Goal: Task Accomplishment & Management: Manage account settings

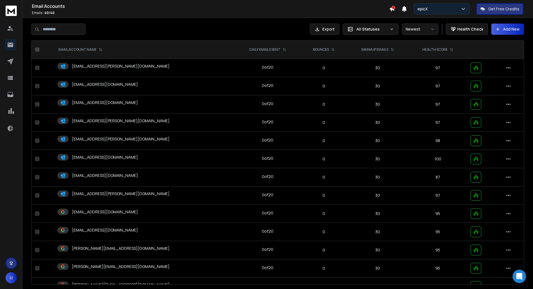
click at [433, 3] on button "epicX" at bounding box center [442, 8] width 56 height 11
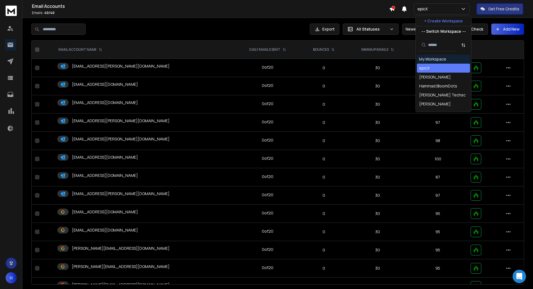
click at [221, 15] on p "Emails : 40 / 40" at bounding box center [211, 13] width 358 height 4
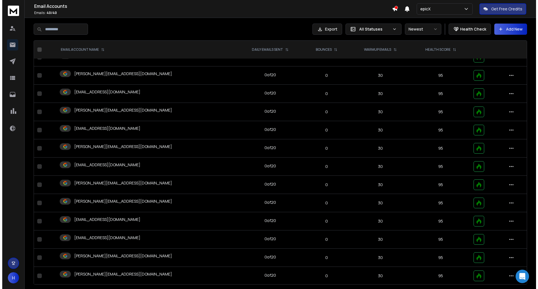
scroll to position [280, 0]
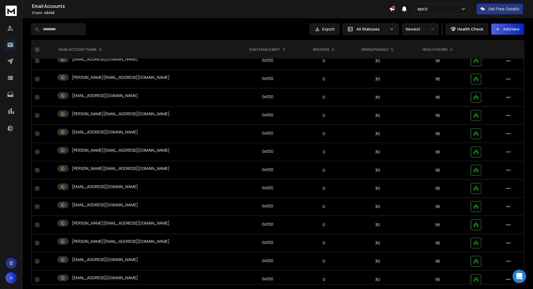
click at [388, 168] on td "30" at bounding box center [378, 170] width 62 height 18
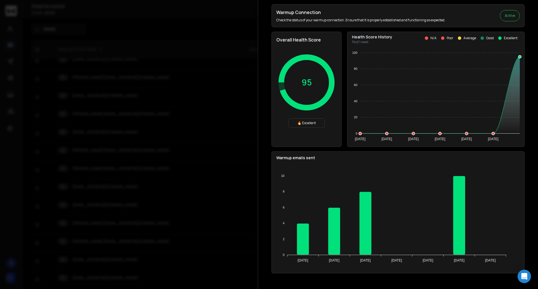
click at [200, 108] on div at bounding box center [269, 144] width 538 height 289
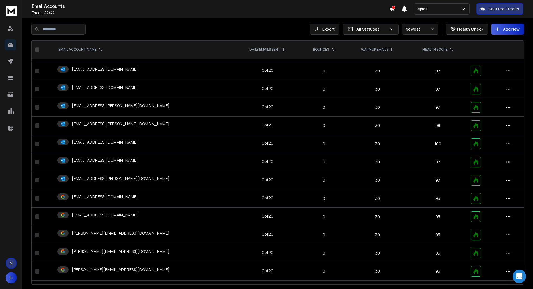
scroll to position [0, 0]
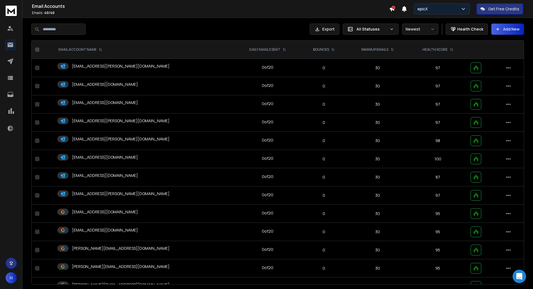
click at [423, 10] on p "epicX" at bounding box center [424, 9] width 13 height 6
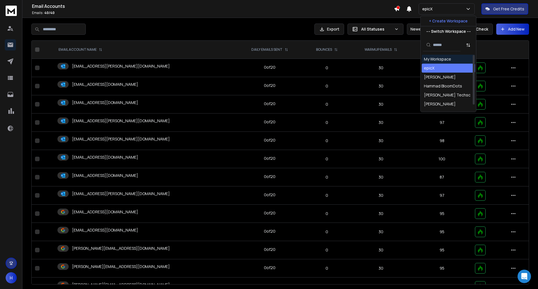
click at [439, 59] on div "My Workspace" at bounding box center [437, 59] width 27 height 6
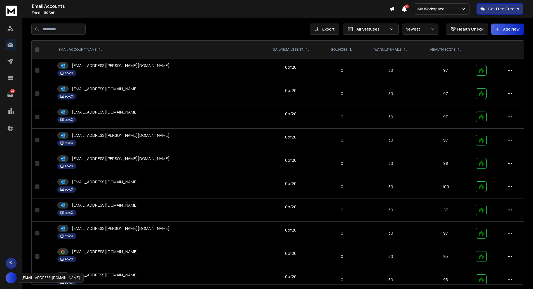
click at [10, 277] on span "H" at bounding box center [11, 277] width 11 height 11
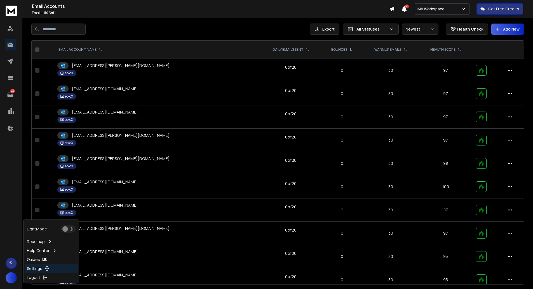
click at [38, 271] on p "Settings" at bounding box center [34, 268] width 15 height 6
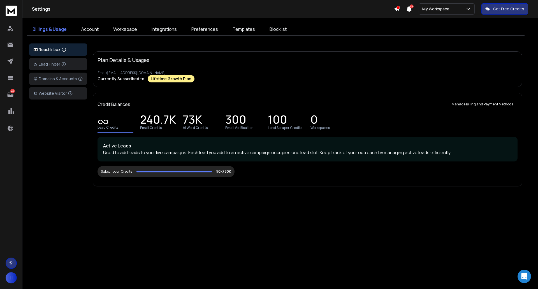
click at [119, 30] on link "Workspace" at bounding box center [125, 30] width 35 height 12
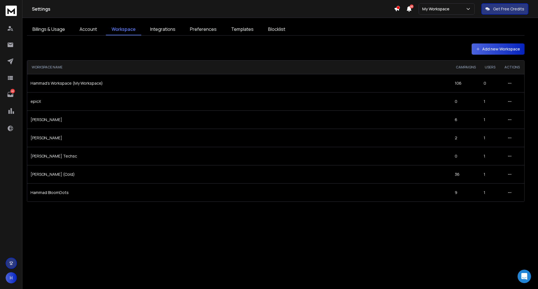
click at [490, 52] on button "Add new Workspace" at bounding box center [497, 48] width 53 height 11
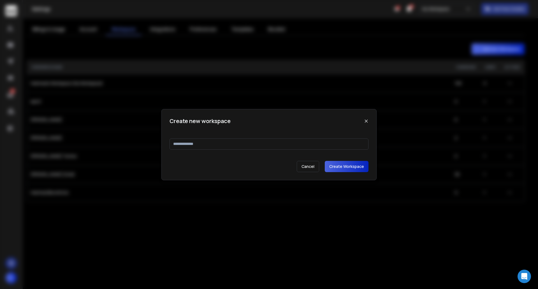
click at [233, 141] on input at bounding box center [268, 143] width 199 height 11
type input "**********"
click at [338, 167] on button "Create Workspace" at bounding box center [347, 166] width 44 height 11
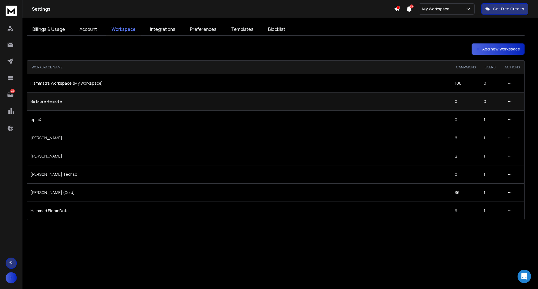
click at [178, 100] on td "Be More Remote" at bounding box center [239, 101] width 424 height 18
click at [50, 102] on td "Be More Remote" at bounding box center [239, 101] width 424 height 18
click at [58, 99] on td "Be More Remote" at bounding box center [239, 101] width 424 height 18
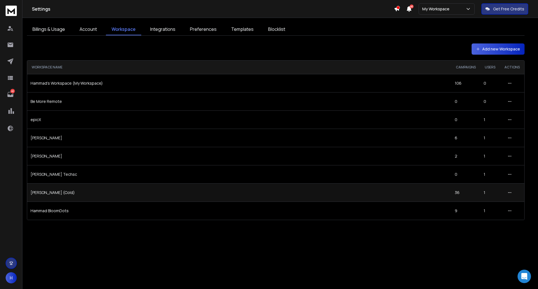
click at [77, 194] on td "[PERSON_NAME] (Cold)" at bounding box center [239, 192] width 424 height 18
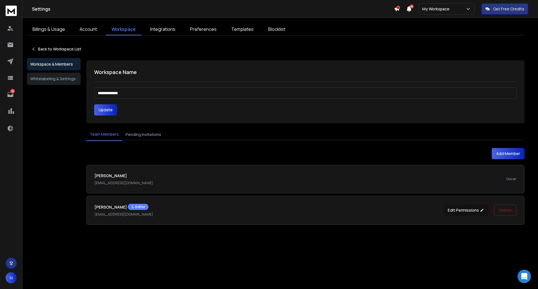
click at [33, 51] on icon at bounding box center [33, 49] width 4 height 4
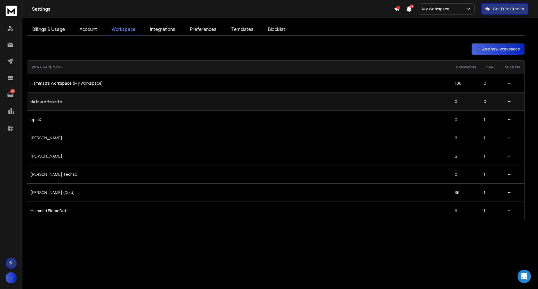
click at [56, 101] on td "Be More Remote" at bounding box center [239, 101] width 424 height 18
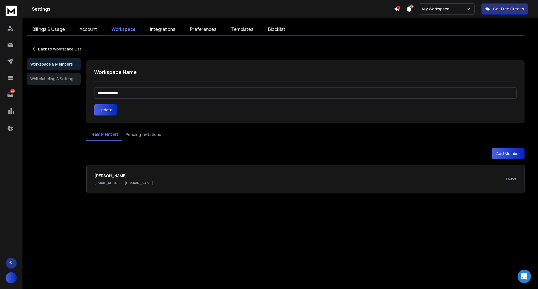
click at [501, 153] on button "Add Member" at bounding box center [507, 153] width 33 height 11
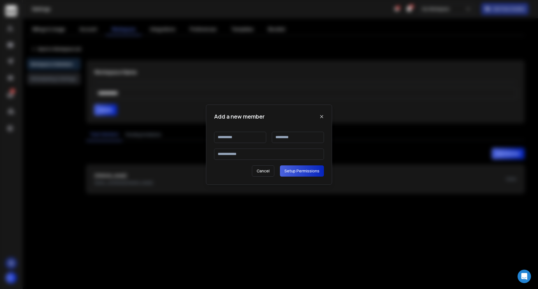
click at [246, 142] on input at bounding box center [240, 137] width 52 height 11
type input "**********"
click at [257, 150] on input at bounding box center [269, 153] width 110 height 11
paste input "**********"
type input "**********"
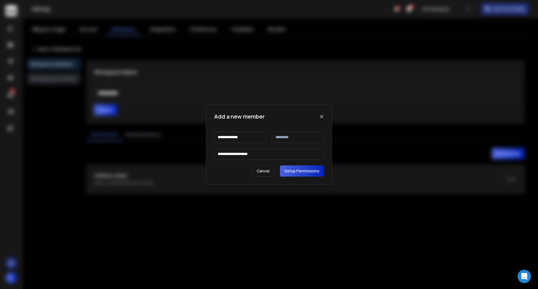
click at [234, 171] on div "Cancel Setup Permissions" at bounding box center [269, 170] width 110 height 11
click at [295, 172] on button "Setup Permissions" at bounding box center [302, 170] width 44 height 11
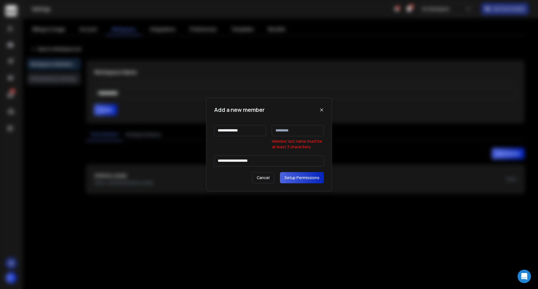
click at [242, 130] on input "**********" at bounding box center [240, 130] width 52 height 11
drag, startPoint x: 233, startPoint y: 129, endPoint x: 255, endPoint y: 131, distance: 21.9
click at [255, 131] on input "**********" at bounding box center [240, 130] width 52 height 11
type input "*******"
click at [289, 132] on input at bounding box center [298, 130] width 52 height 11
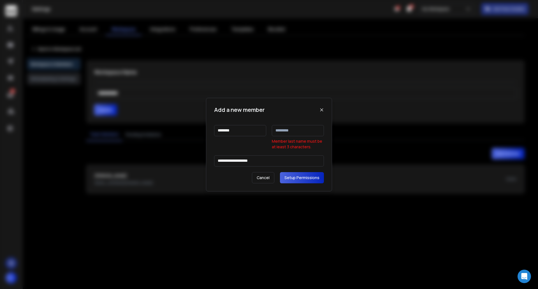
paste input "******"
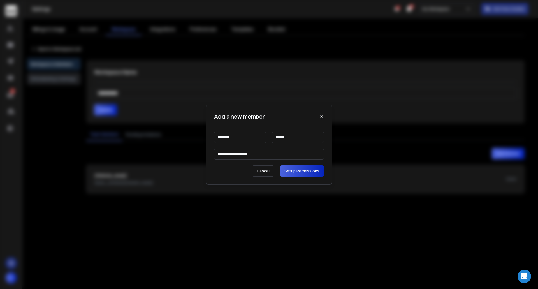
type input "******"
click at [243, 169] on div "Cancel Setup Permissions" at bounding box center [269, 170] width 110 height 11
drag, startPoint x: 280, startPoint y: 155, endPoint x: 190, endPoint y: 150, distance: 90.1
click at [190, 149] on div "**********" at bounding box center [269, 144] width 538 height 91
click at [218, 168] on div "Cancel Setup Permissions" at bounding box center [269, 170] width 110 height 11
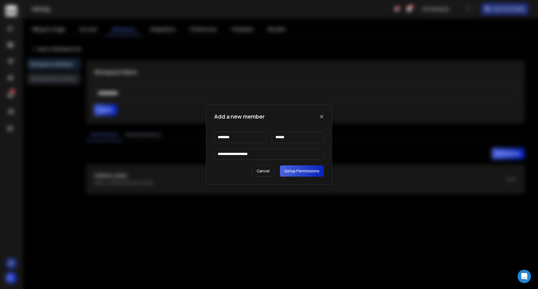
click at [305, 169] on button "Setup Permissions" at bounding box center [302, 170] width 44 height 11
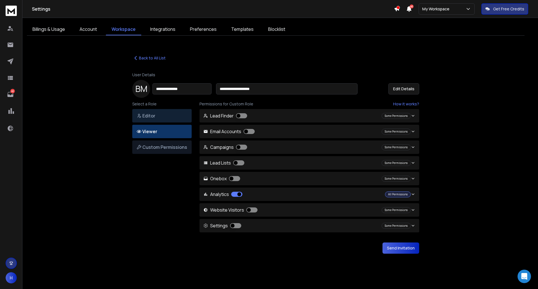
click at [159, 116] on p "Editor" at bounding box center [162, 115] width 50 height 7
click at [141, 116] on button "Editor" at bounding box center [138, 116] width 4 height 14
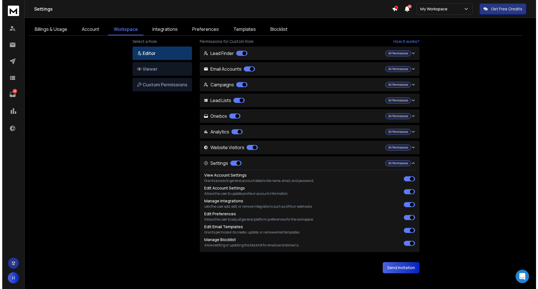
scroll to position [64, 0]
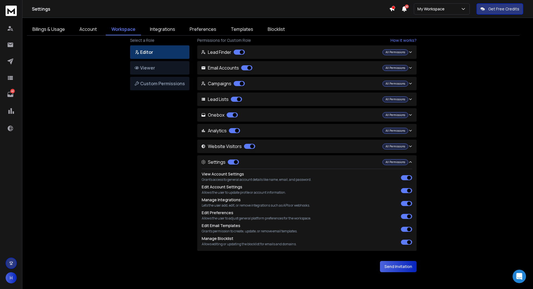
click at [233, 161] on button "button" at bounding box center [233, 161] width 11 height 5
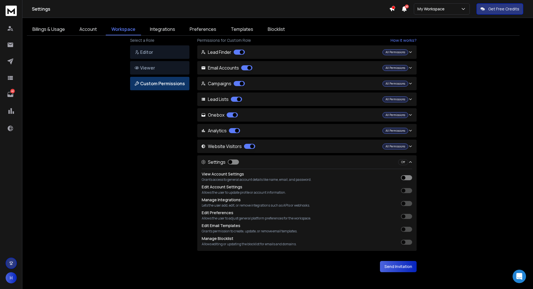
click at [233, 161] on button "button" at bounding box center [233, 161] width 11 height 5
click at [402, 267] on button "Send Invitation" at bounding box center [398, 266] width 37 height 11
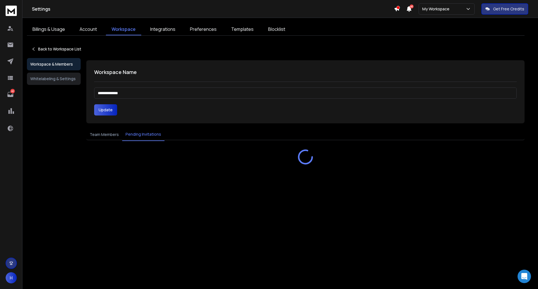
click at [136, 138] on button "Pending Invitations" at bounding box center [143, 134] width 42 height 13
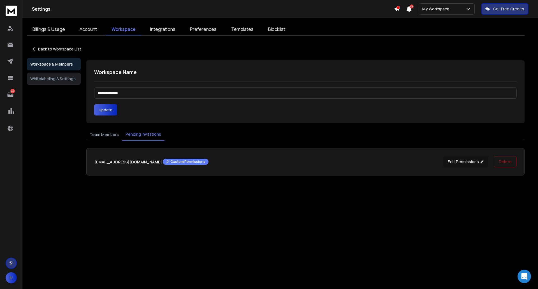
click at [103, 134] on button "Team Members" at bounding box center [104, 134] width 36 height 12
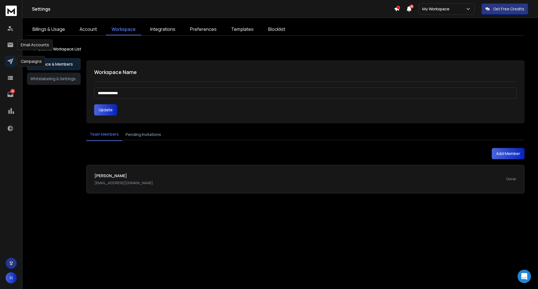
click at [10, 65] on link at bounding box center [10, 61] width 11 height 11
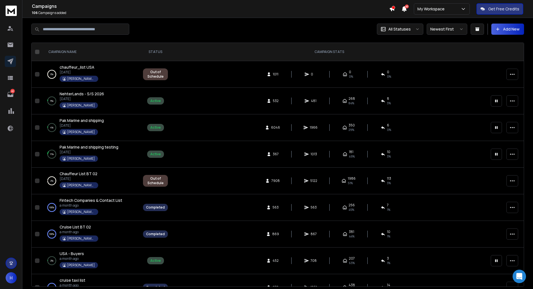
click at [444, 2] on div "Campaigns 106 Campaigns added 40 My Workspace Get Free Credits" at bounding box center [266, 9] width 533 height 18
click at [443, 6] on p "My Workspace" at bounding box center [432, 9] width 29 height 6
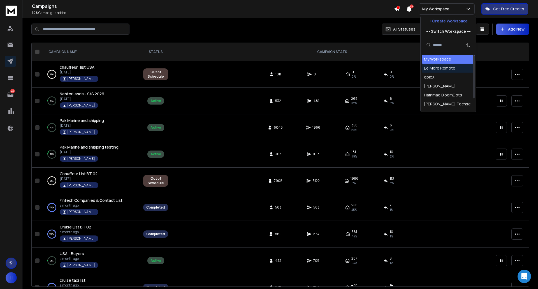
click at [435, 67] on div "Be More Remote" at bounding box center [439, 68] width 31 height 6
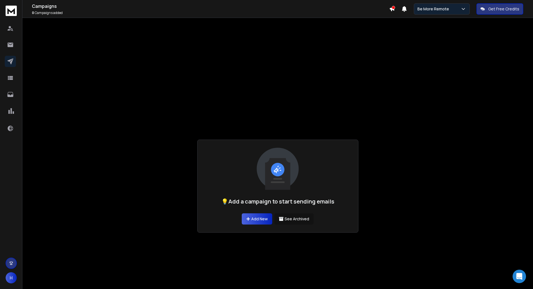
click at [442, 7] on p "Be More Remote" at bounding box center [435, 9] width 34 height 6
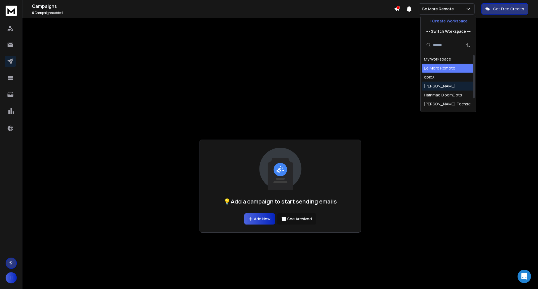
click at [385, 85] on div "💡Add a campaign to start sending emails Add New See Archived" at bounding box center [279, 185] width 497 height 253
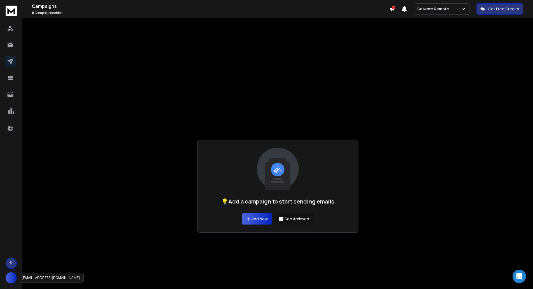
click at [4, 277] on div "H" at bounding box center [11, 144] width 22 height 289
click at [8, 279] on span "H" at bounding box center [11, 277] width 11 height 11
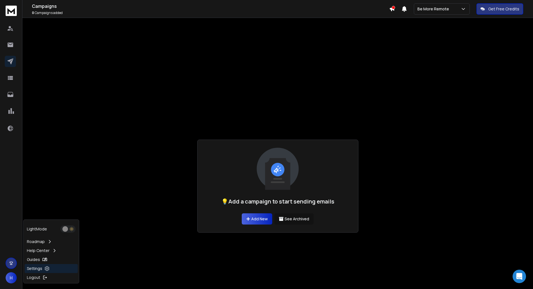
click at [34, 270] on p "Settings" at bounding box center [34, 268] width 15 height 6
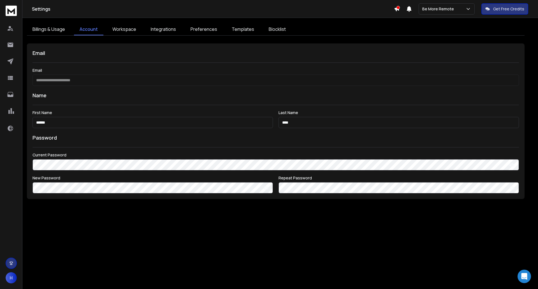
click at [118, 33] on link "Workspace" at bounding box center [124, 30] width 35 height 12
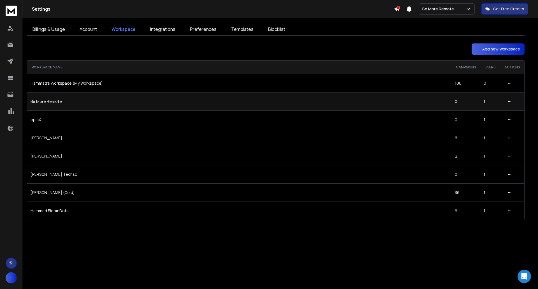
click at [128, 101] on td "Be More Remote" at bounding box center [239, 101] width 424 height 18
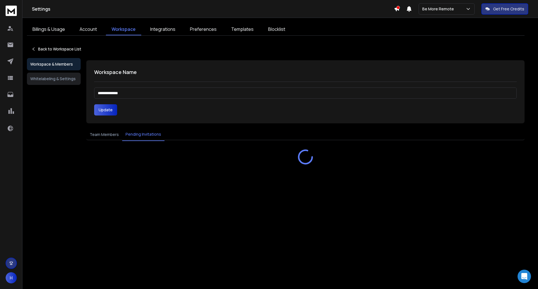
click at [144, 131] on button "Pending Invitations" at bounding box center [143, 134] width 42 height 13
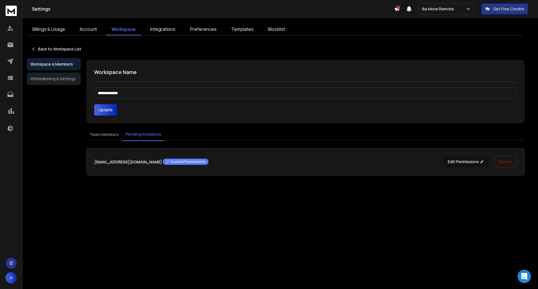
click at [113, 133] on button "Team Members" at bounding box center [104, 134] width 36 height 12
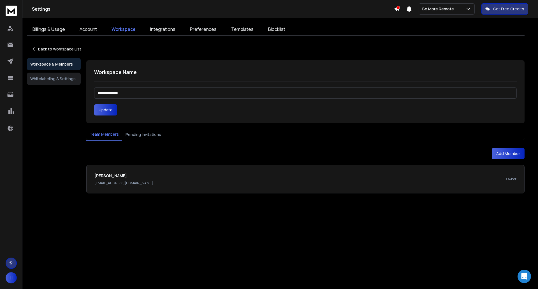
click at [130, 132] on button "Pending Invitations" at bounding box center [143, 134] width 42 height 12
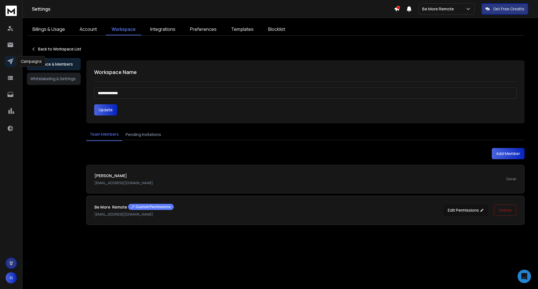
click at [15, 59] on link at bounding box center [10, 61] width 11 height 11
